Goal: Task Accomplishment & Management: Manage account settings

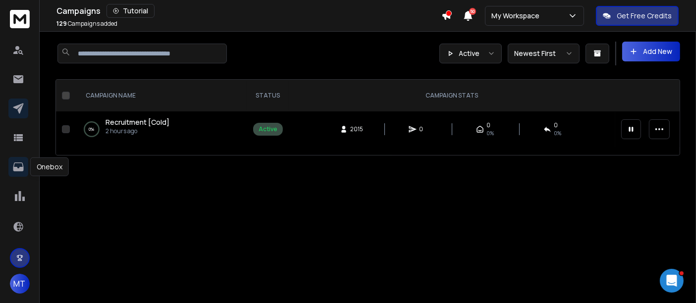
click at [20, 165] on icon at bounding box center [18, 167] width 12 height 12
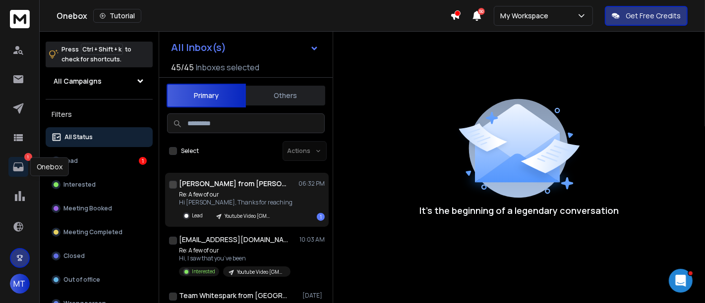
click at [217, 183] on h1 "[PERSON_NAME] from [PERSON_NAME]'s HowTos" at bounding box center [233, 184] width 109 height 10
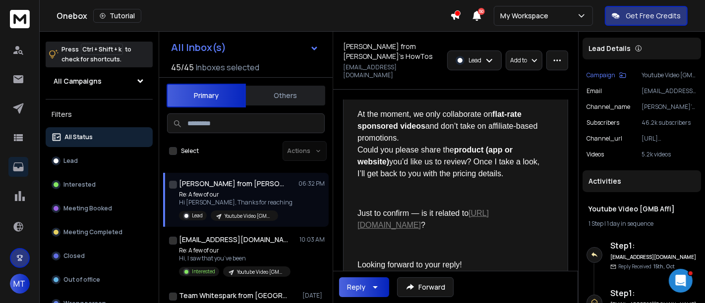
scroll to position [275, 0]
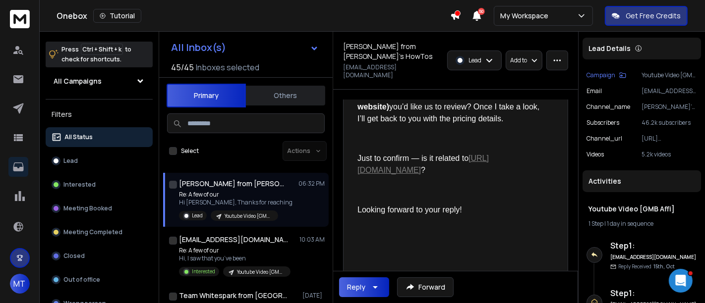
click at [357, 286] on div "Reply" at bounding box center [356, 287] width 18 height 10
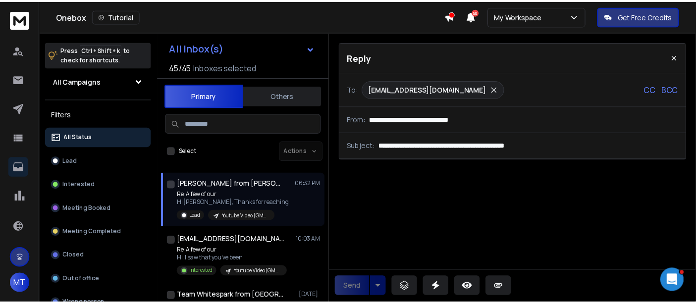
scroll to position [0, 0]
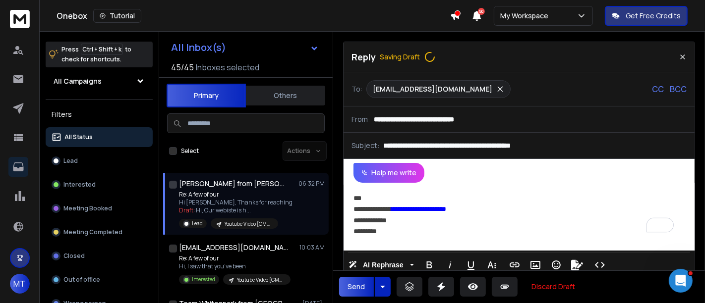
click at [357, 283] on button "Send" at bounding box center [356, 287] width 35 height 20
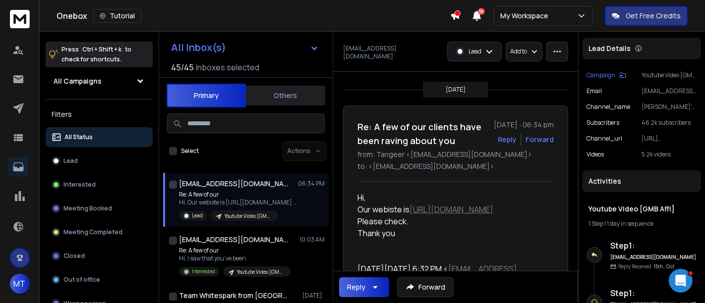
click at [648, 91] on p "[EMAIL_ADDRESS][DOMAIN_NAME]" at bounding box center [668, 91] width 55 height 8
drag, startPoint x: 407, startPoint y: 169, endPoint x: 520, endPoint y: 169, distance: 112.5
click at [520, 160] on p "from: Tangeer <tanz@chiropractorppcservices.com>" at bounding box center [455, 155] width 196 height 10
copy p "tanz@chiropractorppcservices.com"
click at [655, 135] on p "https://www.youtube.com/@TonysHowTos" at bounding box center [668, 139] width 55 height 8
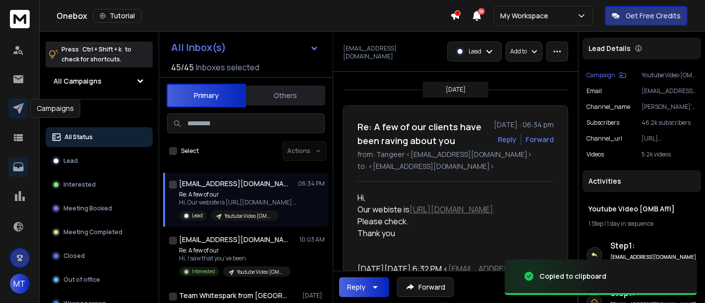
click at [21, 111] on icon at bounding box center [18, 109] width 12 height 12
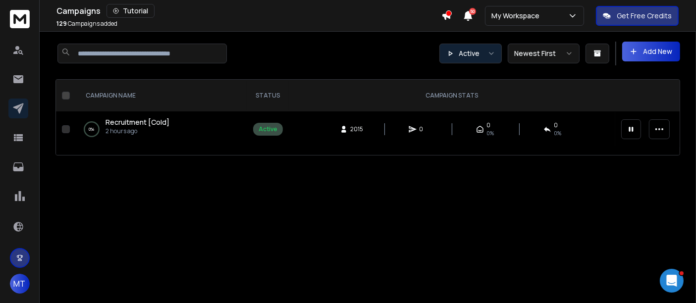
click at [468, 58] on p "Active" at bounding box center [469, 54] width 21 height 10
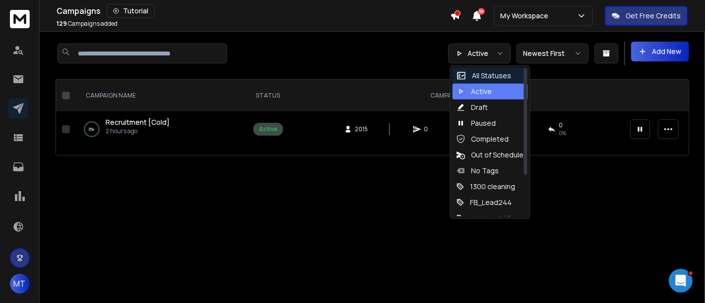
click at [476, 78] on div "All Statuses" at bounding box center [483, 76] width 55 height 10
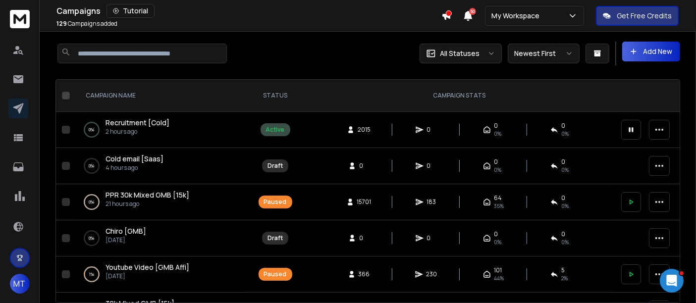
click at [627, 275] on icon at bounding box center [631, 274] width 9 height 9
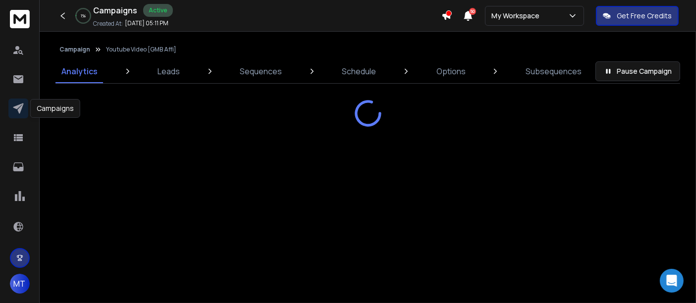
click at [20, 109] on icon at bounding box center [18, 109] width 10 height 10
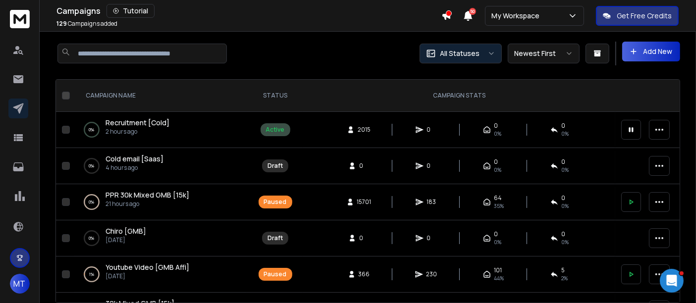
click at [476, 57] on p "All Statuses" at bounding box center [460, 54] width 40 height 10
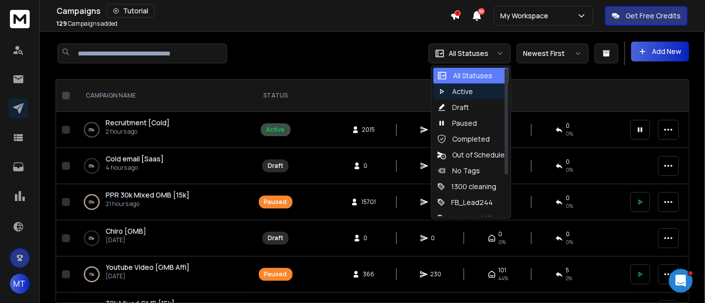
click at [465, 87] on div "Active" at bounding box center [455, 92] width 36 height 10
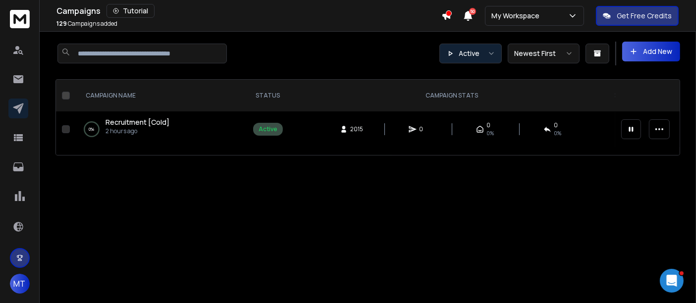
click at [484, 57] on div "Active" at bounding box center [471, 54] width 50 height 10
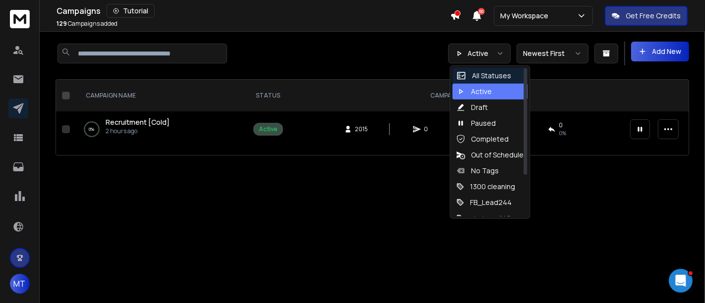
click at [481, 72] on div "All Statuses" at bounding box center [483, 76] width 55 height 10
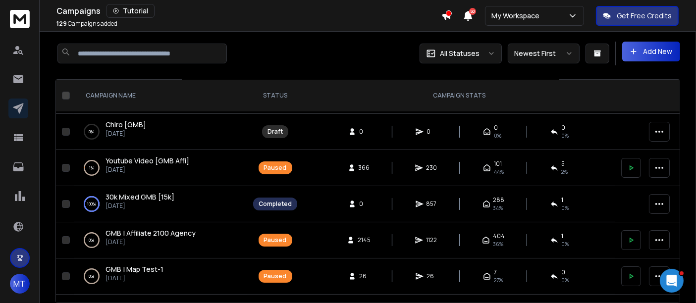
scroll to position [110, 0]
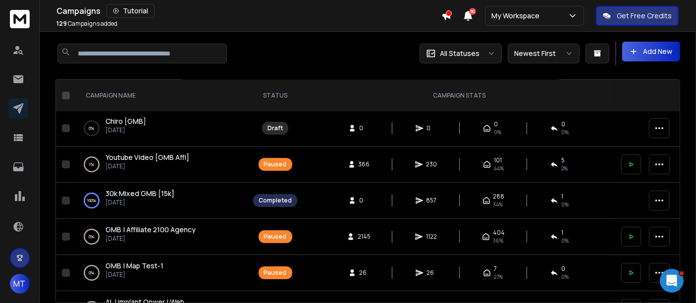
click at [627, 166] on icon at bounding box center [631, 164] width 9 height 9
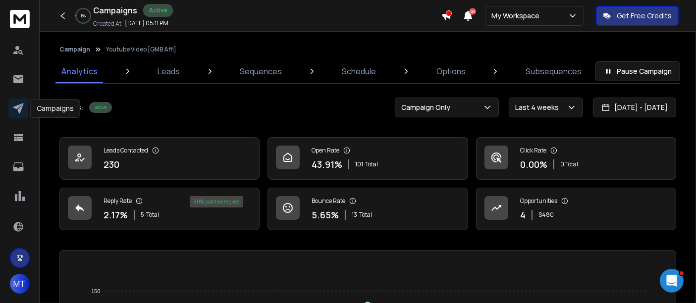
click at [18, 104] on icon at bounding box center [18, 109] width 12 height 12
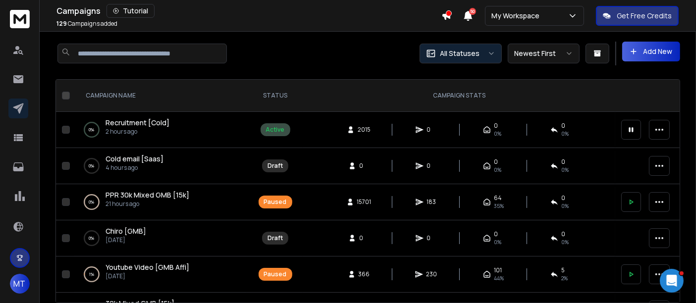
click at [455, 55] on p "All Statuses" at bounding box center [460, 54] width 40 height 10
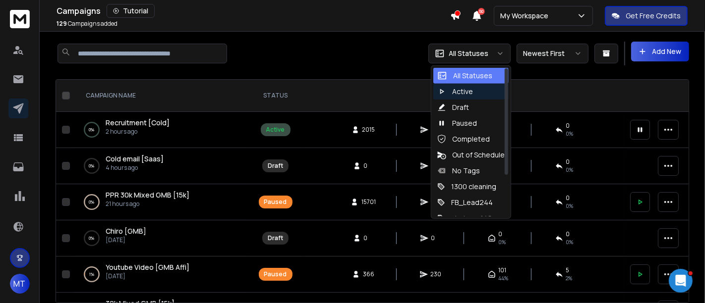
click at [455, 93] on div "Active" at bounding box center [455, 92] width 36 height 10
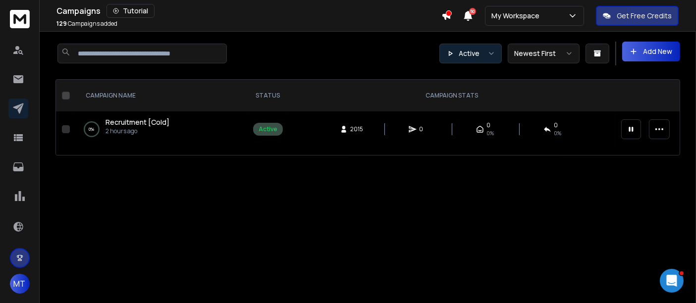
click at [478, 57] on p "Active" at bounding box center [469, 54] width 21 height 10
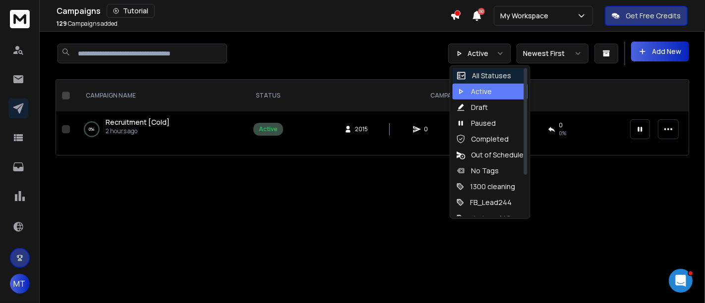
click at [477, 74] on div "All Statuses" at bounding box center [483, 76] width 55 height 10
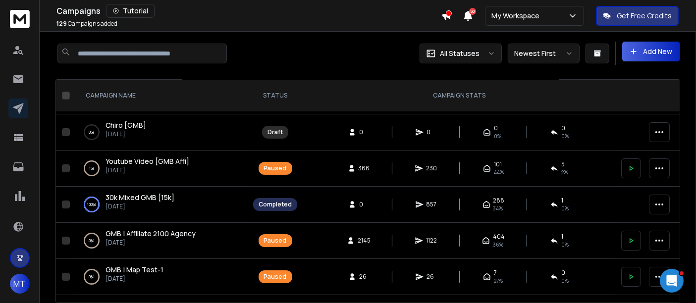
scroll to position [110, 0]
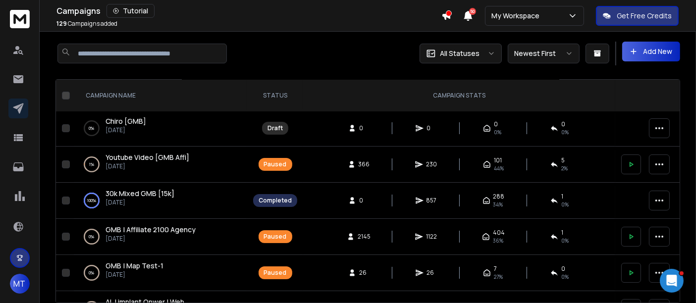
click at [157, 156] on span "Youtube Video [GMB Affi]" at bounding box center [148, 157] width 84 height 9
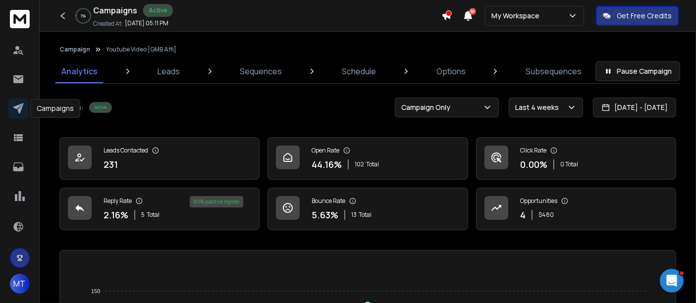
click at [18, 112] on icon at bounding box center [18, 109] width 10 height 10
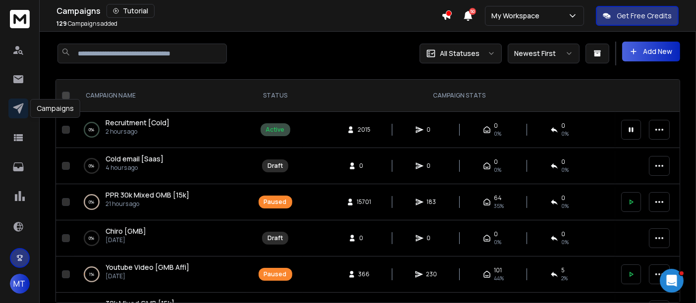
click at [273, 45] on div at bounding box center [211, 54] width 313 height 24
click at [270, 63] on div at bounding box center [211, 54] width 313 height 24
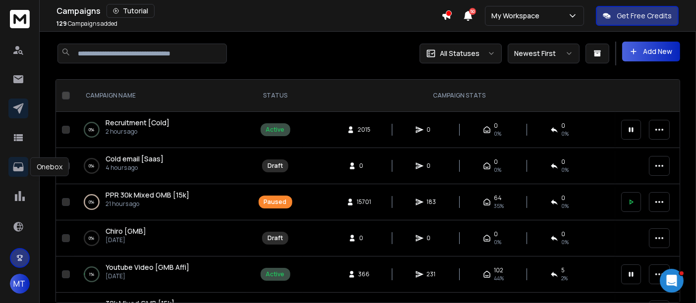
click at [22, 159] on link at bounding box center [18, 167] width 20 height 20
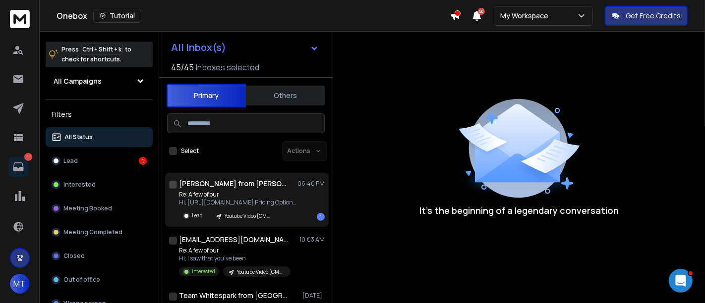
click at [244, 193] on p "Re: A few of our" at bounding box center [238, 195] width 119 height 8
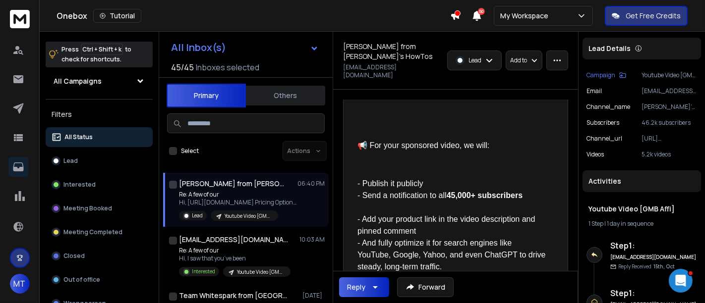
scroll to position [550, 0]
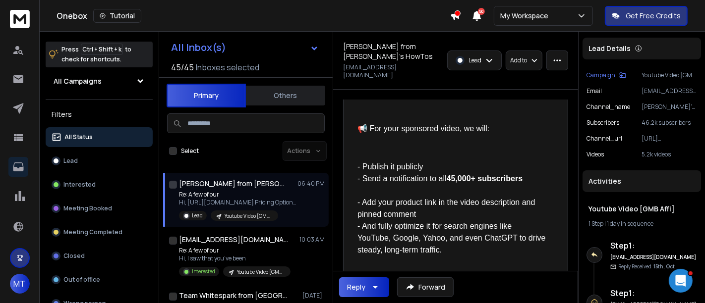
click at [352, 290] on div "Reply" at bounding box center [356, 287] width 18 height 10
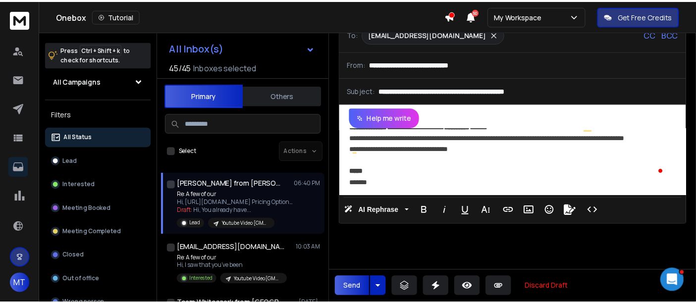
scroll to position [55, 0]
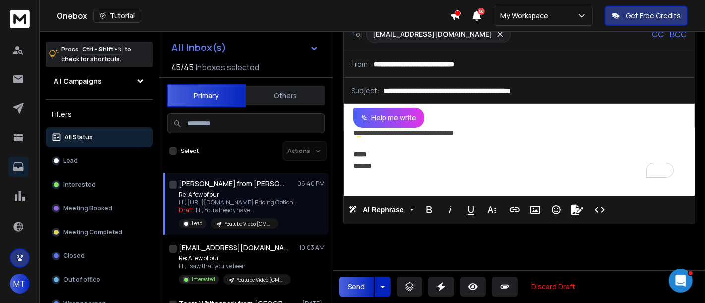
click at [351, 284] on button "Send" at bounding box center [356, 287] width 35 height 20
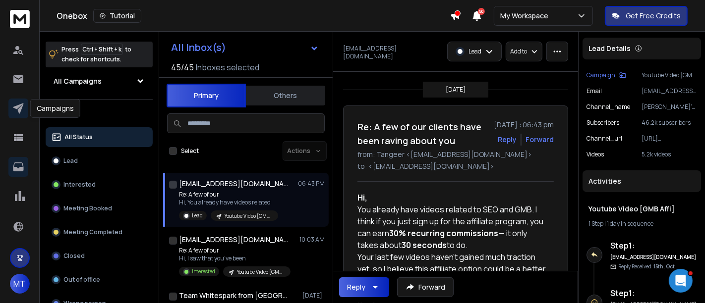
click at [16, 108] on icon at bounding box center [18, 109] width 10 height 10
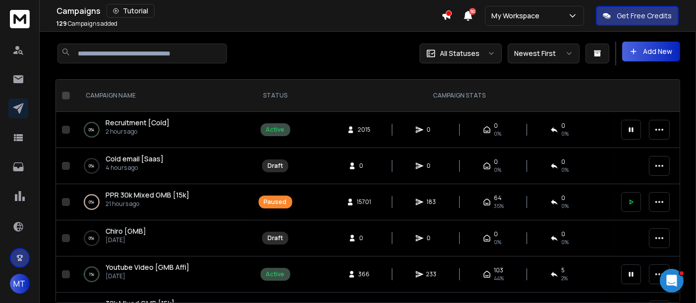
click at [270, 51] on div at bounding box center [211, 54] width 313 height 24
click at [449, 59] on button "All Statuses" at bounding box center [461, 54] width 82 height 20
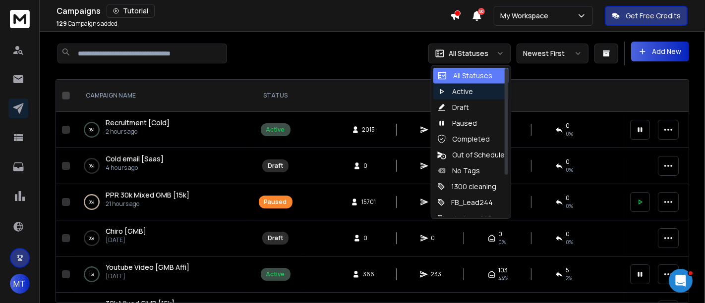
click at [456, 91] on div "Active" at bounding box center [455, 92] width 36 height 10
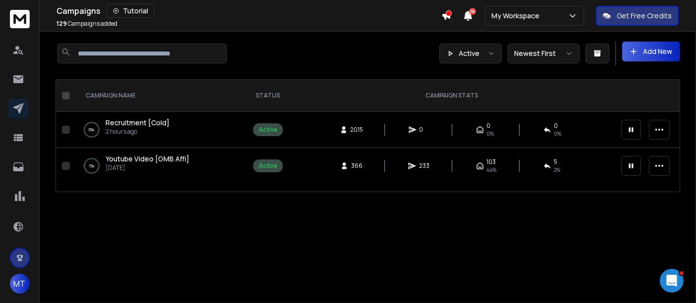
click at [320, 241] on div "Campaigns 129 Campaigns Added Active Newest First Add New CAMPAIGN NAME STATUS …" at bounding box center [367, 193] width 625 height 303
click at [368, 232] on div "Campaigns 129 Campaigns Added Active Newest First Add New CAMPAIGN NAME STATUS …" at bounding box center [367, 193] width 625 height 303
click at [266, 48] on div at bounding box center [211, 54] width 313 height 24
click at [286, 42] on div at bounding box center [211, 54] width 313 height 24
click at [375, 47] on div "Campaigns 129 Campaigns Added Active Newest First Add New" at bounding box center [524, 54] width 313 height 24
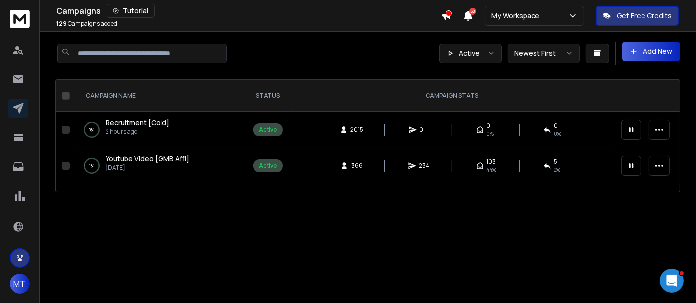
click at [326, 63] on div at bounding box center [211, 54] width 313 height 24
click at [274, 57] on div at bounding box center [211, 54] width 313 height 24
click at [261, 48] on div at bounding box center [211, 54] width 313 height 24
click at [273, 54] on div at bounding box center [211, 54] width 313 height 24
click at [338, 67] on div "Campaigns 129 Campaigns Added Active Newest First Add New CAMPAIGN NAME STATUS …" at bounding box center [367, 193] width 625 height 303
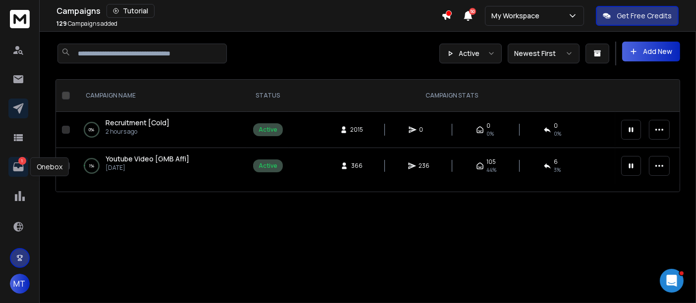
click at [14, 166] on icon at bounding box center [18, 167] width 12 height 12
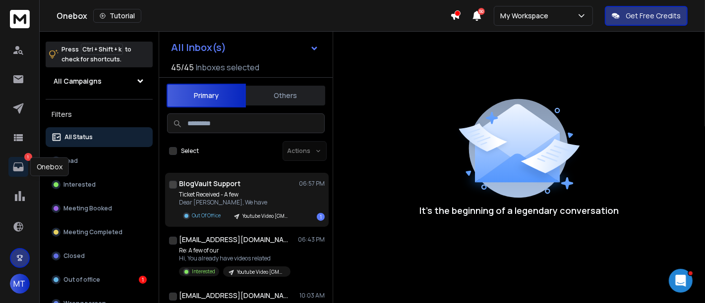
click at [227, 193] on p "Ticket Received - A few" at bounding box center [237, 195] width 117 height 8
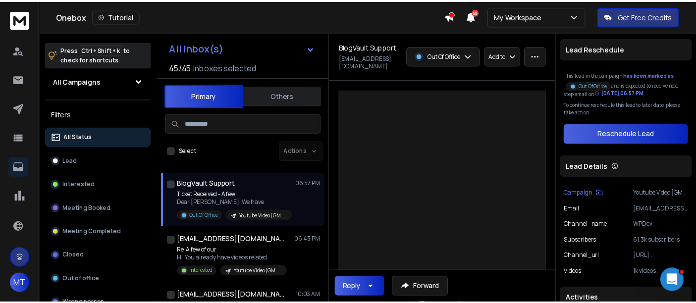
scroll to position [495, 0]
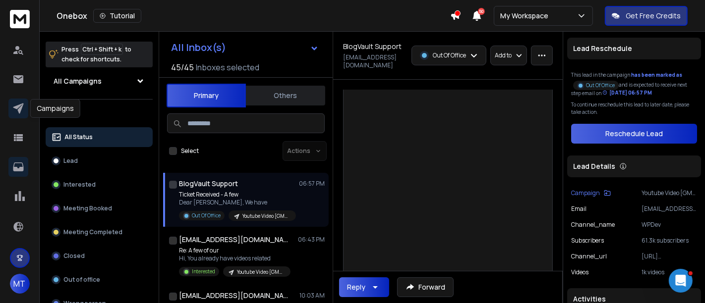
click at [18, 108] on icon at bounding box center [18, 109] width 10 height 10
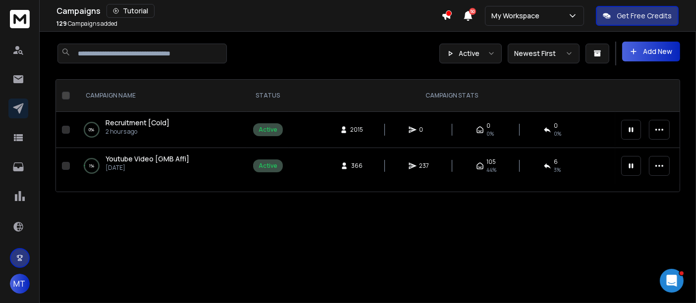
click at [296, 61] on div at bounding box center [211, 54] width 313 height 24
click at [152, 119] on span "Recruitment [Cold]" at bounding box center [138, 122] width 64 height 9
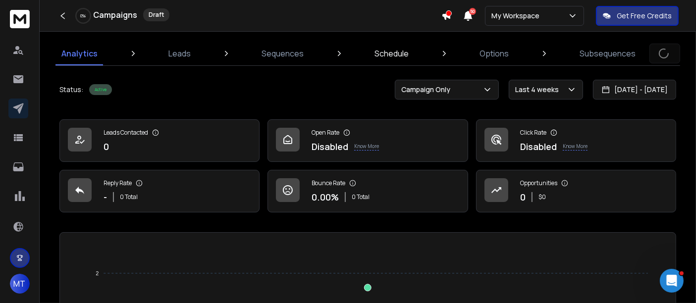
click at [375, 55] on p "Schedule" at bounding box center [392, 54] width 34 height 12
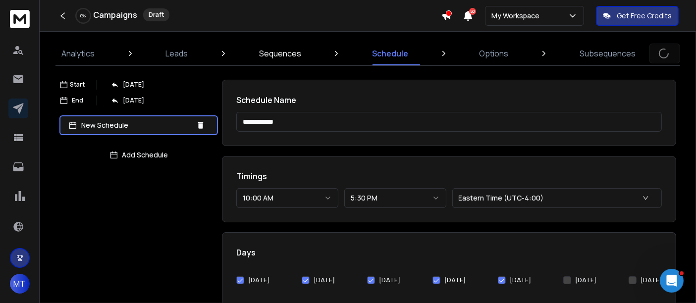
click at [274, 59] on link "Sequences" at bounding box center [280, 54] width 54 height 24
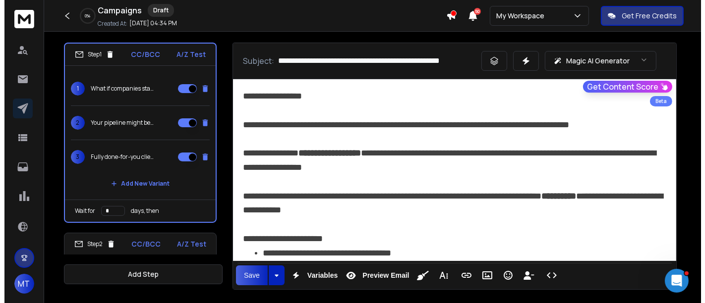
scroll to position [217, 0]
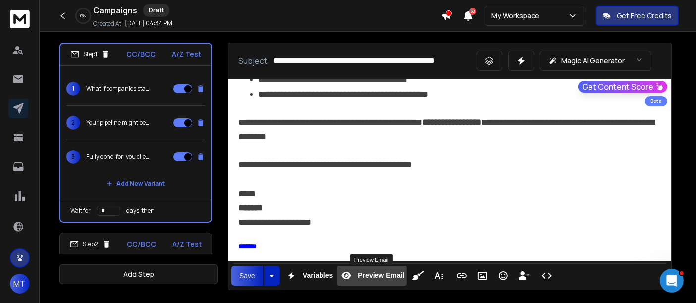
click at [373, 279] on span "Preview Email" at bounding box center [381, 276] width 51 height 8
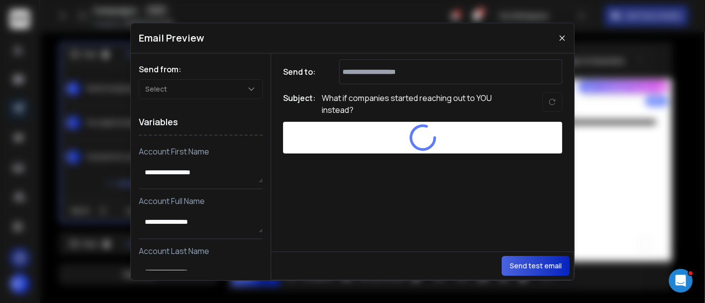
type textarea "*******"
type textarea "**********"
type textarea "********"
type textarea "**********"
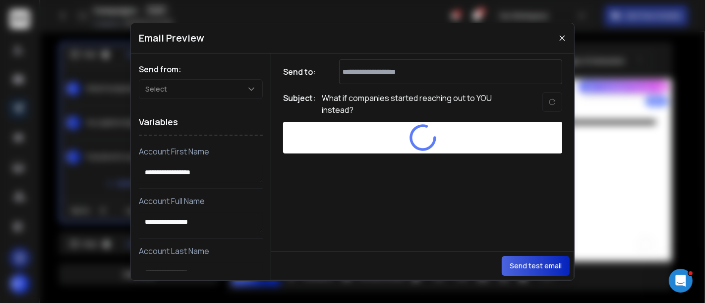
type textarea "**********"
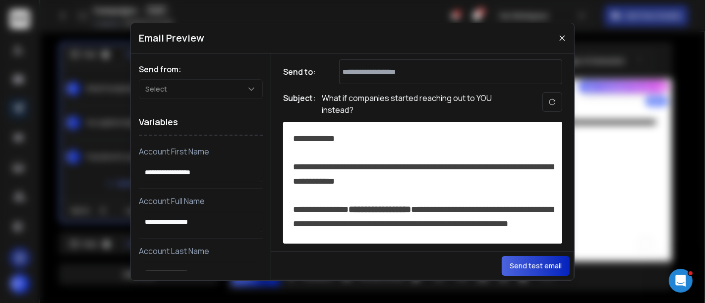
type textarea "*******"
type textarea "**********"
type textarea "******"
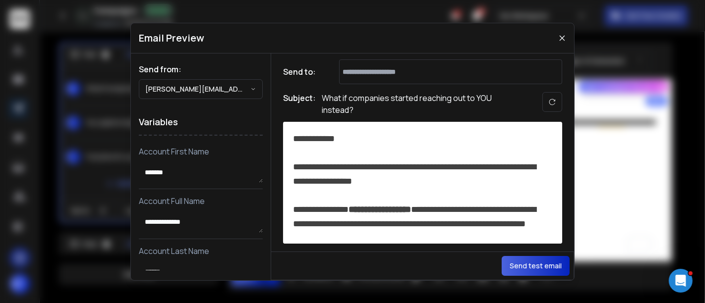
click at [558, 36] on icon at bounding box center [562, 38] width 8 height 8
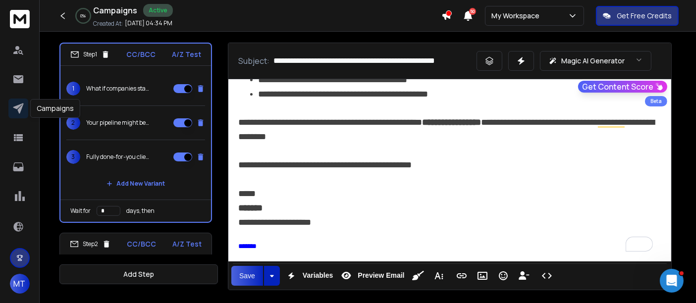
click at [22, 110] on icon at bounding box center [18, 109] width 12 height 12
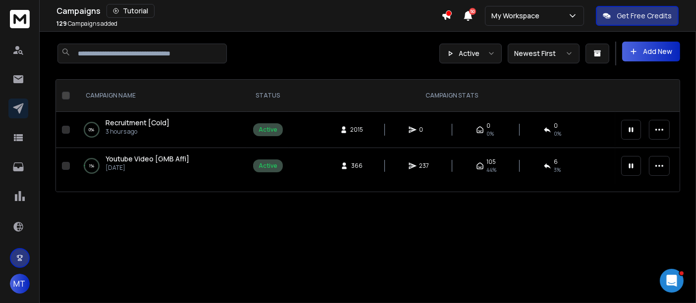
click at [347, 31] on div "Campaigns Tutorial 129 Campaigns added 50 My Workspace Get Free Credits" at bounding box center [348, 16] width 696 height 32
click at [316, 36] on div "Campaigns 129 Campaigns Added Active Newest First Add New CAMPAIGN NAME STATUS …" at bounding box center [368, 193] width 656 height 323
click at [302, 55] on div at bounding box center [211, 54] width 313 height 24
click at [285, 66] on div "Campaigns 129 Campaigns Added Active Newest First Add New CAMPAIGN NAME STATUS …" at bounding box center [367, 193] width 625 height 303
click at [255, 66] on div "Campaigns 129 Campaigns Added Active Newest First Add New CAMPAIGN NAME STATUS …" at bounding box center [367, 193] width 625 height 303
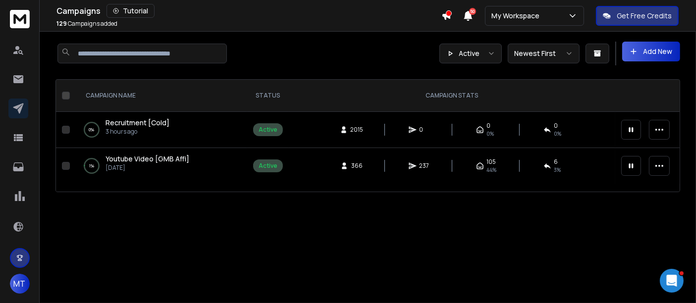
click at [236, 45] on div at bounding box center [211, 54] width 313 height 24
click at [250, 37] on div "Campaigns 129 Campaigns Added Active Newest First Add New CAMPAIGN NAME STATUS …" at bounding box center [368, 193] width 656 height 323
click at [280, 50] on div at bounding box center [211, 54] width 313 height 24
